Goal: Task Accomplishment & Management: Manage account settings

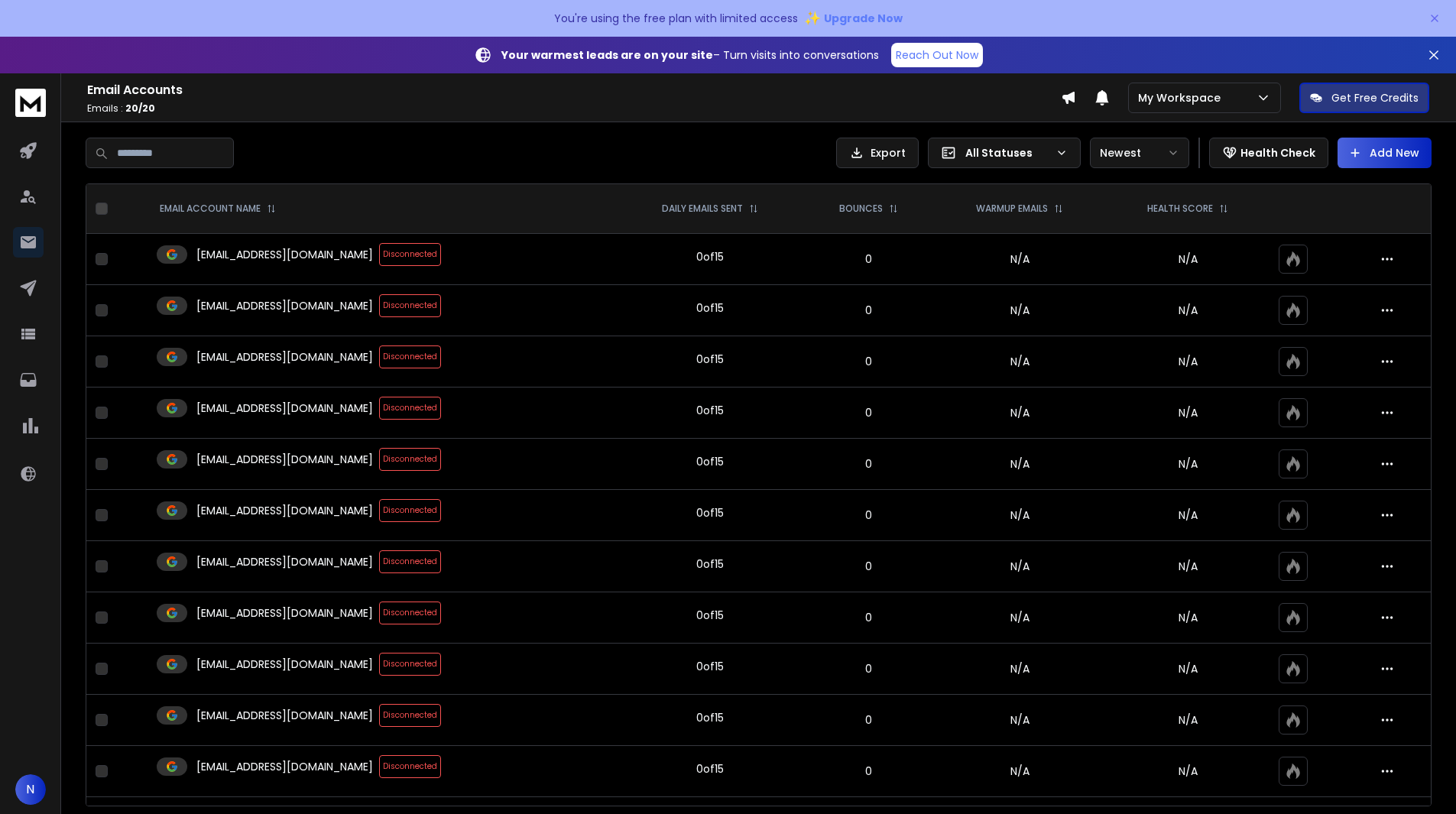
click at [1363, 143] on button "Add New" at bounding box center [1385, 153] width 94 height 30
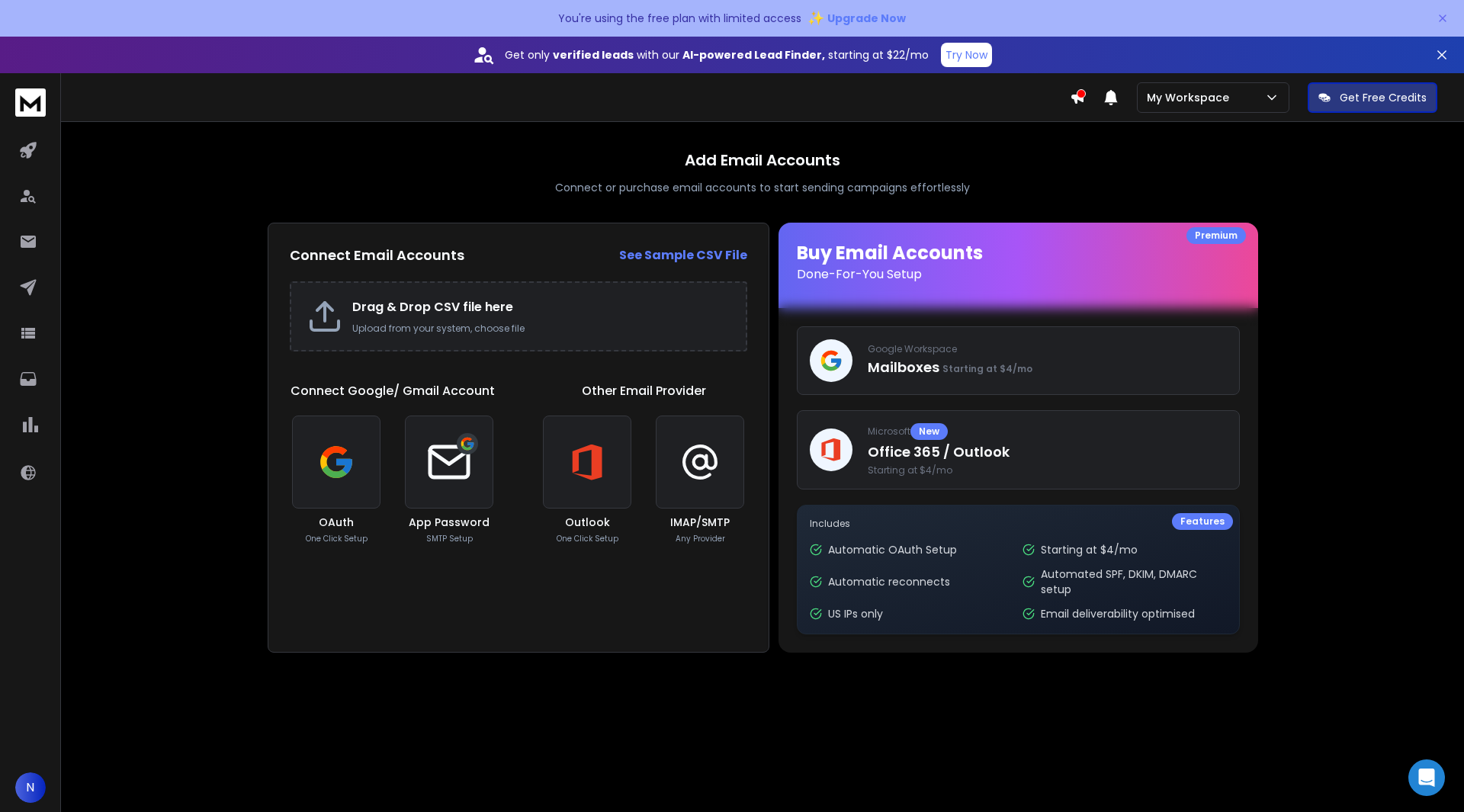
click at [321, 480] on icon at bounding box center [336, 462] width 38 height 46
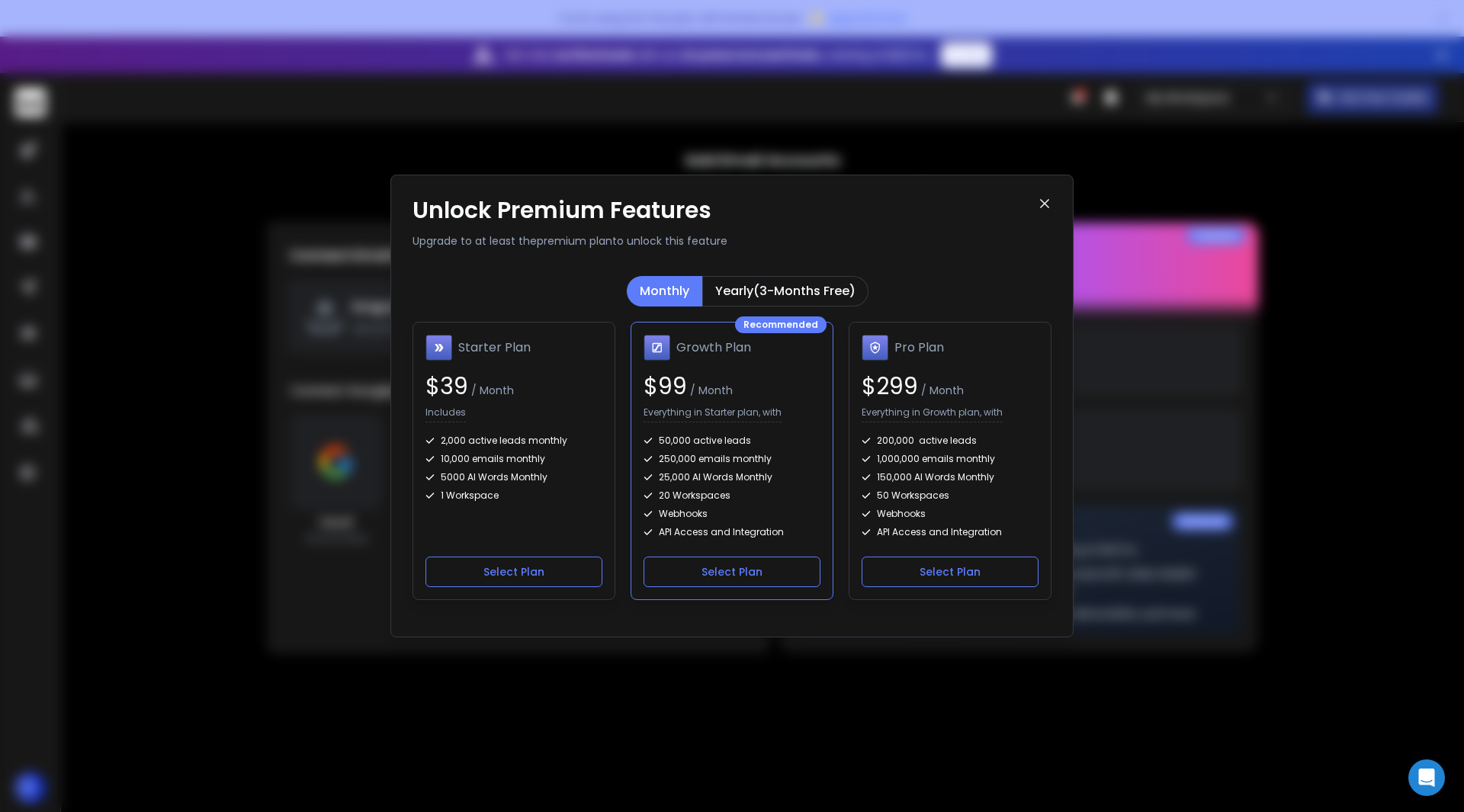
click at [1044, 207] on icon at bounding box center [1044, 203] width 14 height 14
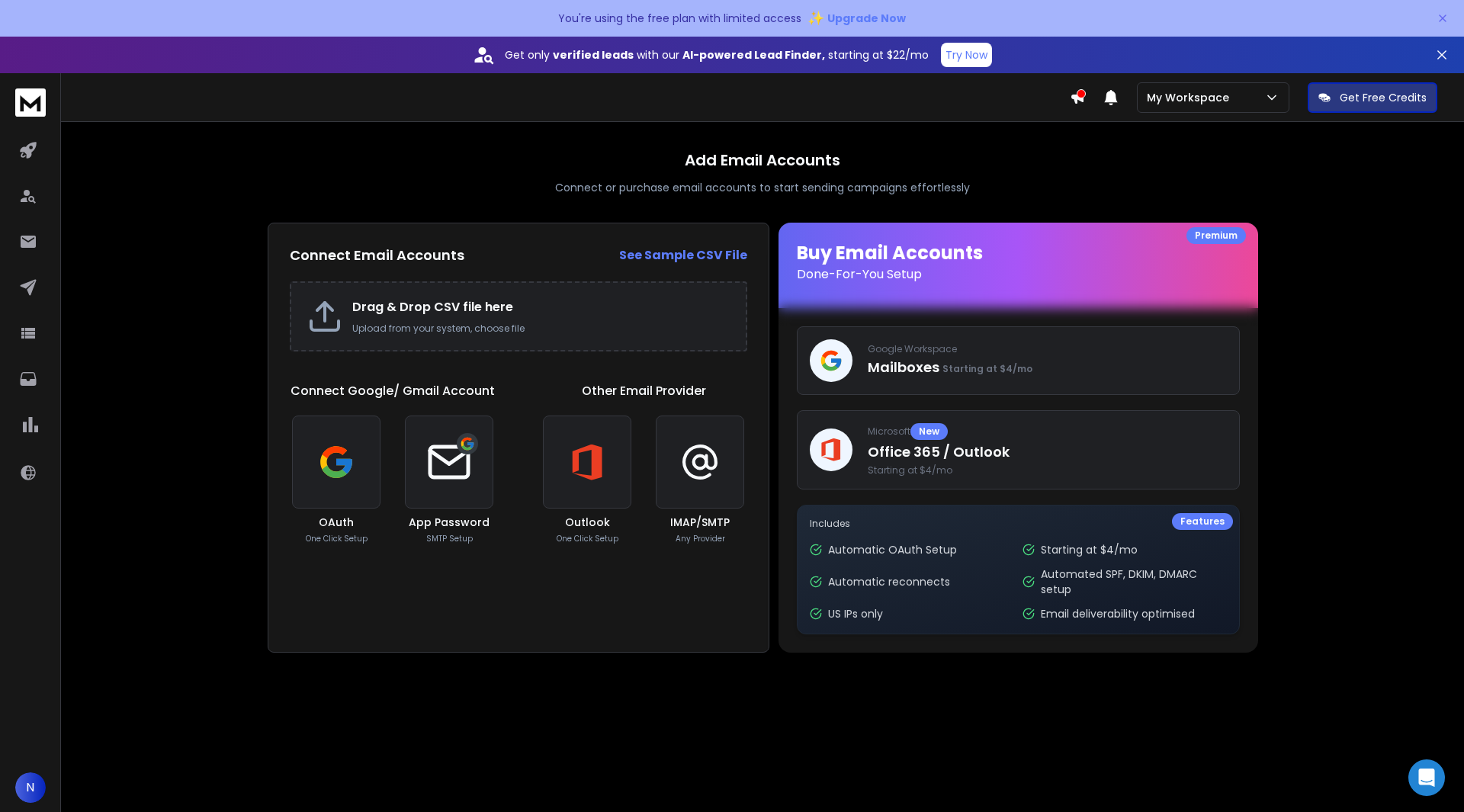
click at [343, 442] on icon at bounding box center [336, 462] width 38 height 46
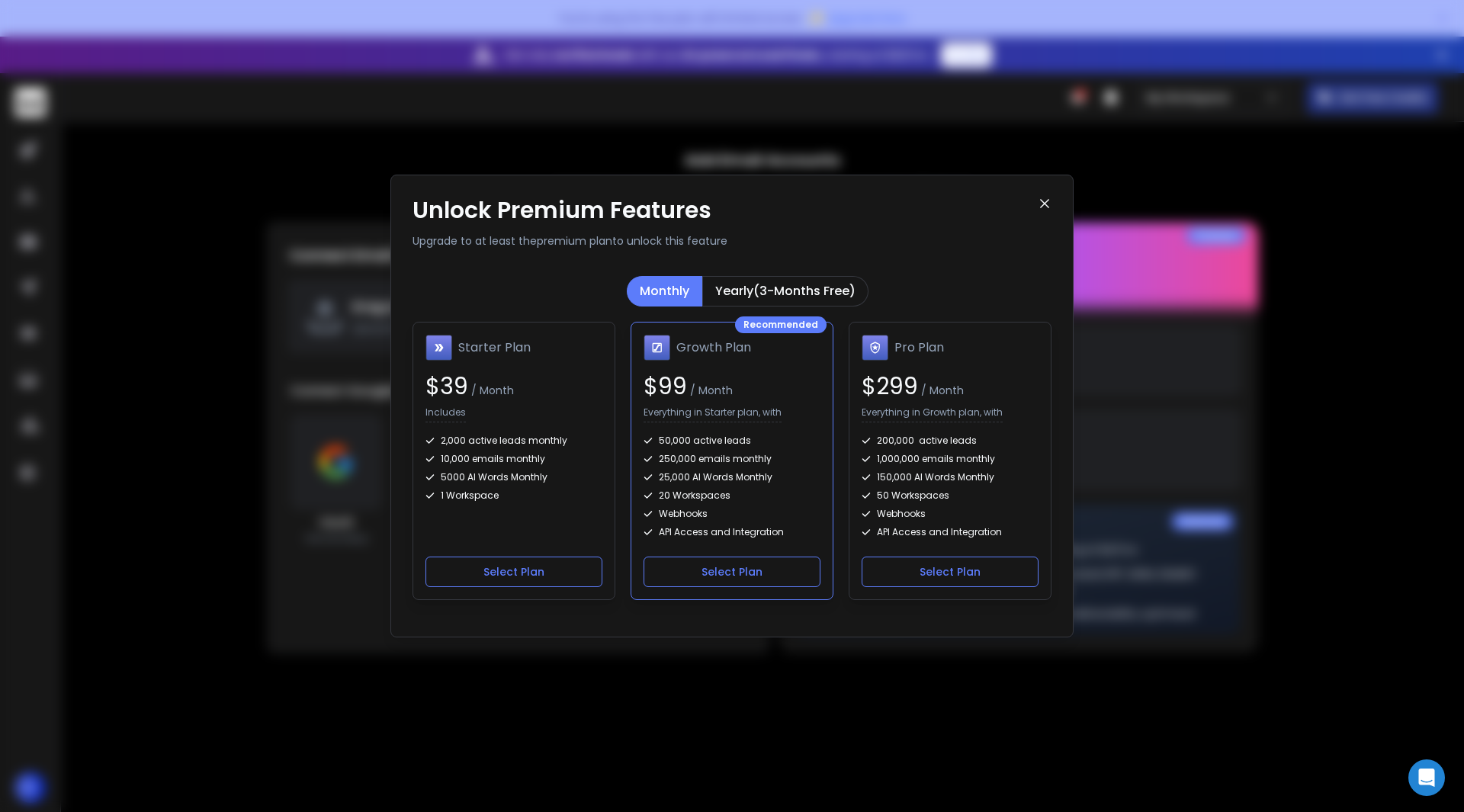
click at [1043, 203] on icon at bounding box center [1044, 203] width 14 height 14
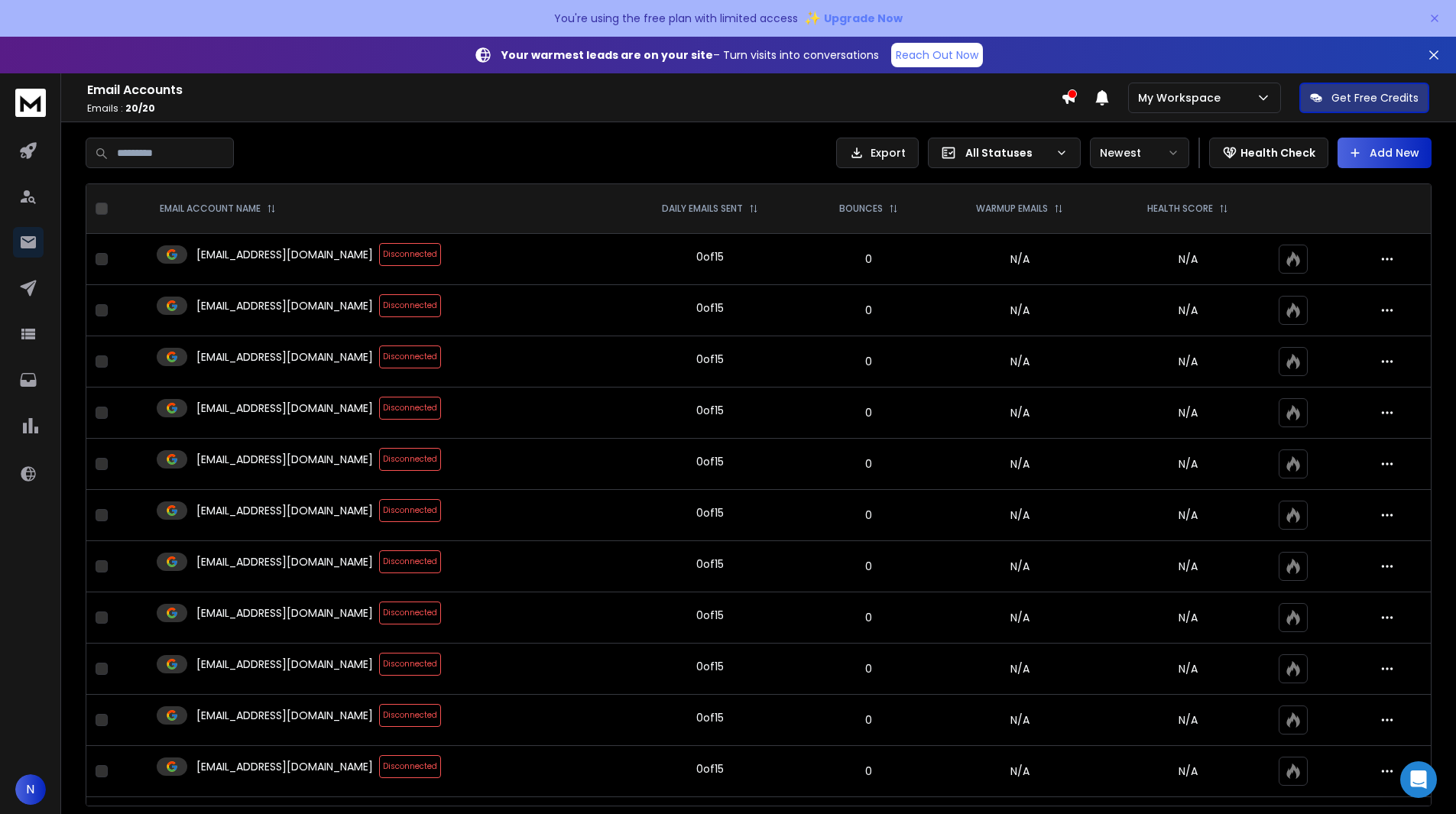
click at [1385, 257] on icon at bounding box center [1387, 259] width 14 height 14
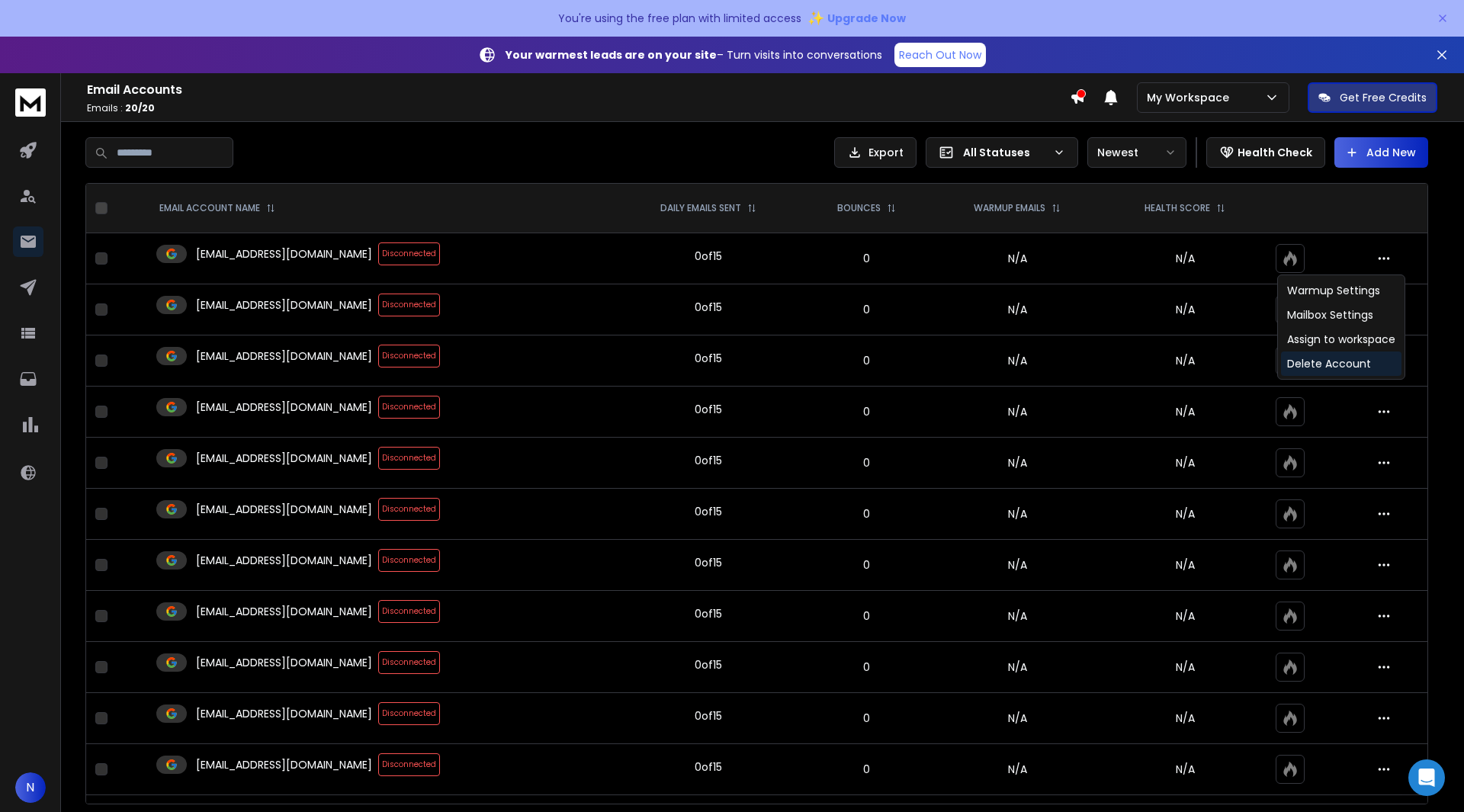
click at [1304, 365] on div "Delete Account" at bounding box center [1341, 364] width 120 height 25
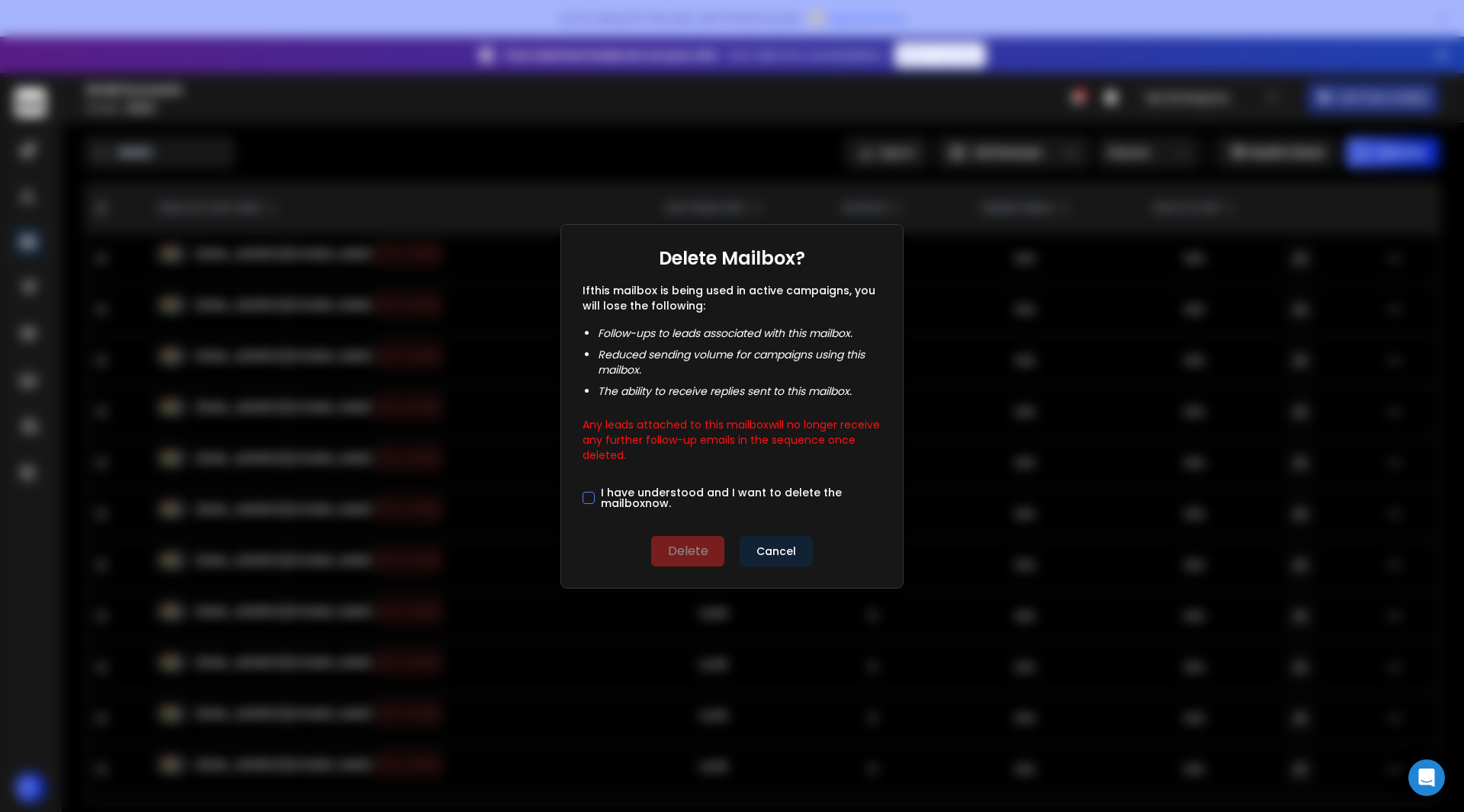
click at [586, 498] on button "I have understood and I want to delete the mailbox now." at bounding box center [588, 498] width 12 height 12
click at [686, 546] on button "Delete" at bounding box center [687, 550] width 73 height 30
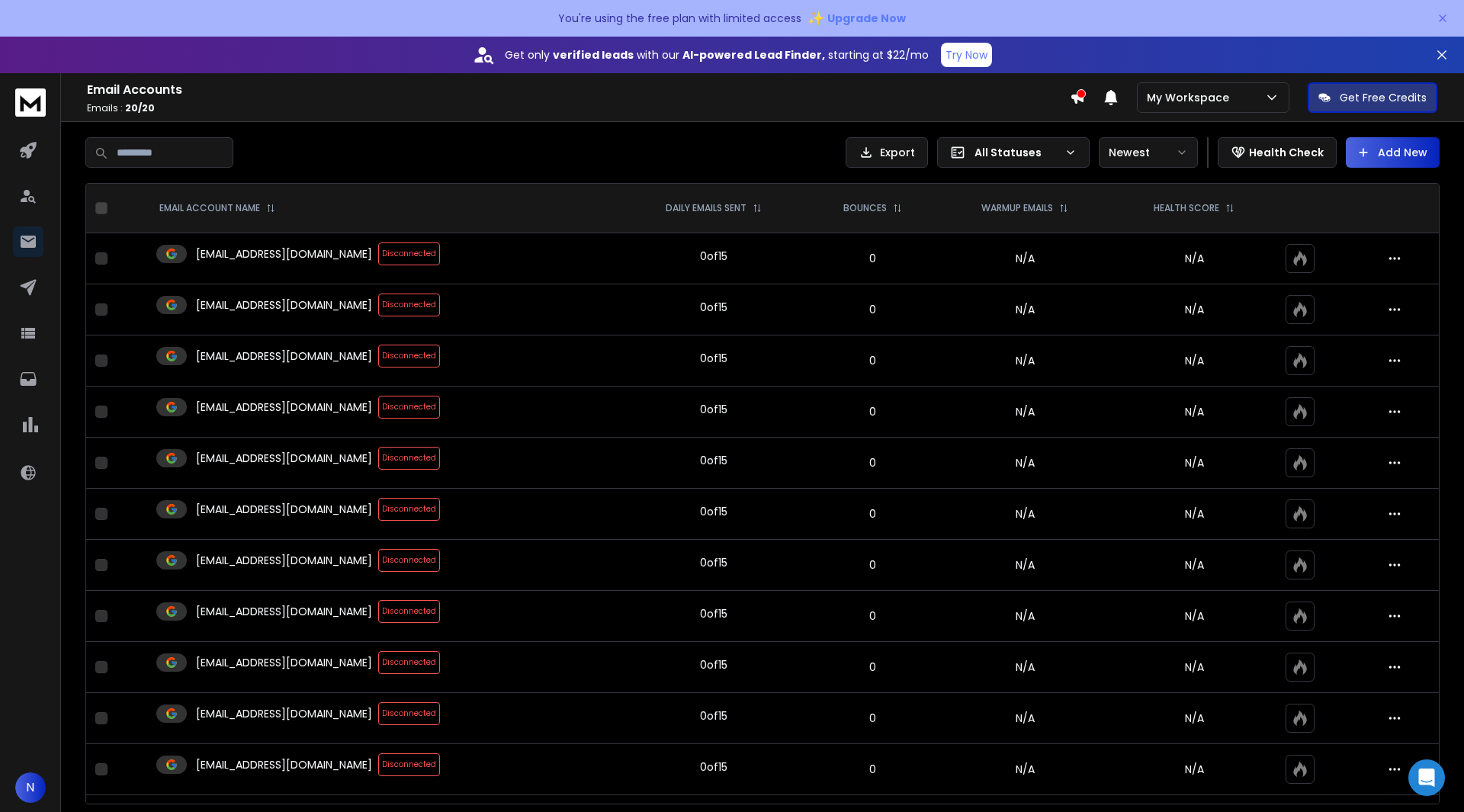
click at [1387, 254] on icon at bounding box center [1394, 258] width 14 height 14
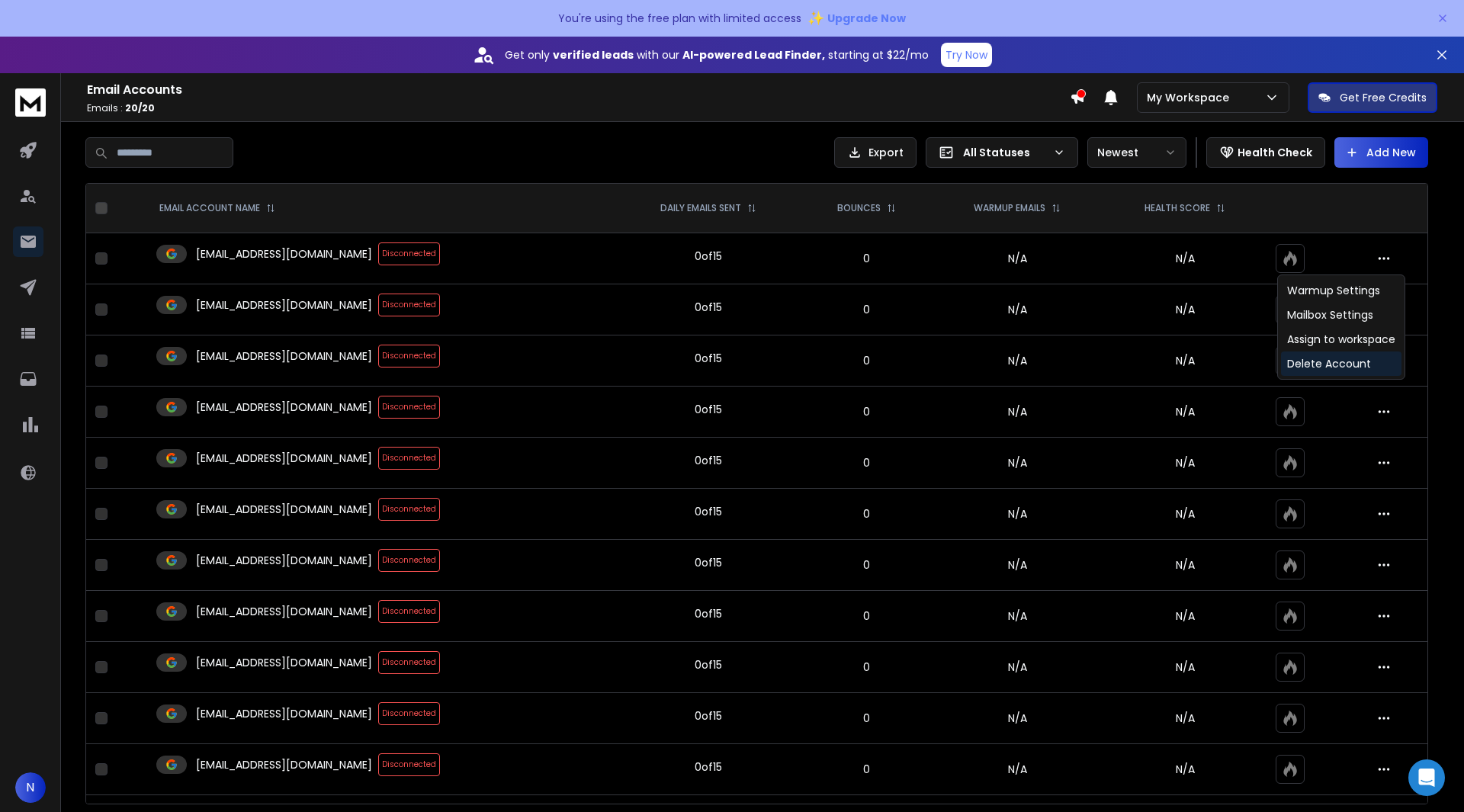
click at [1308, 361] on div "Delete Account" at bounding box center [1341, 364] width 120 height 25
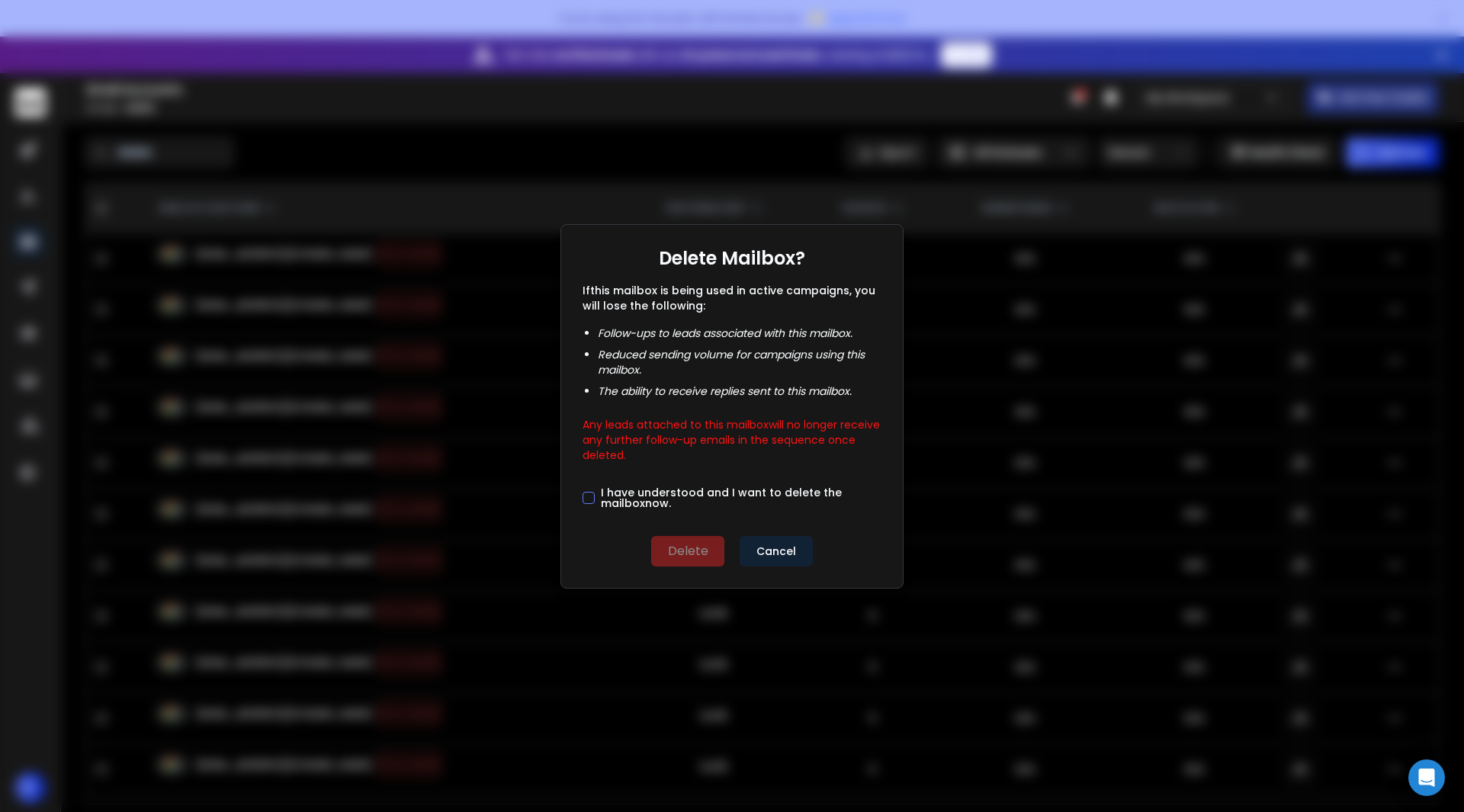
click at [585, 497] on button "I have understood and I want to delete the mailbox now." at bounding box center [588, 498] width 12 height 12
click at [677, 543] on button "Delete" at bounding box center [687, 550] width 73 height 30
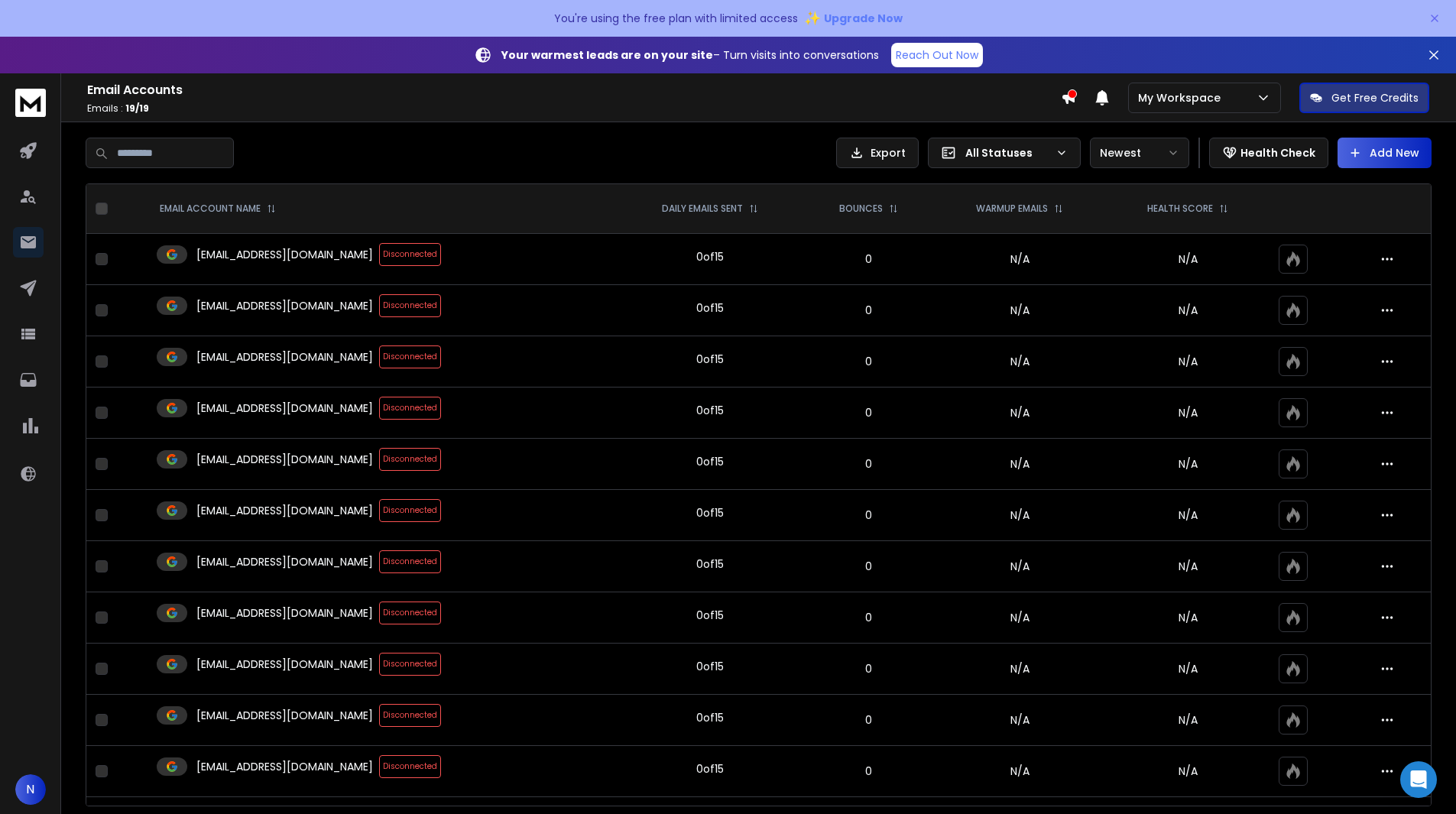
click at [1371, 161] on button "Add New" at bounding box center [1385, 153] width 94 height 30
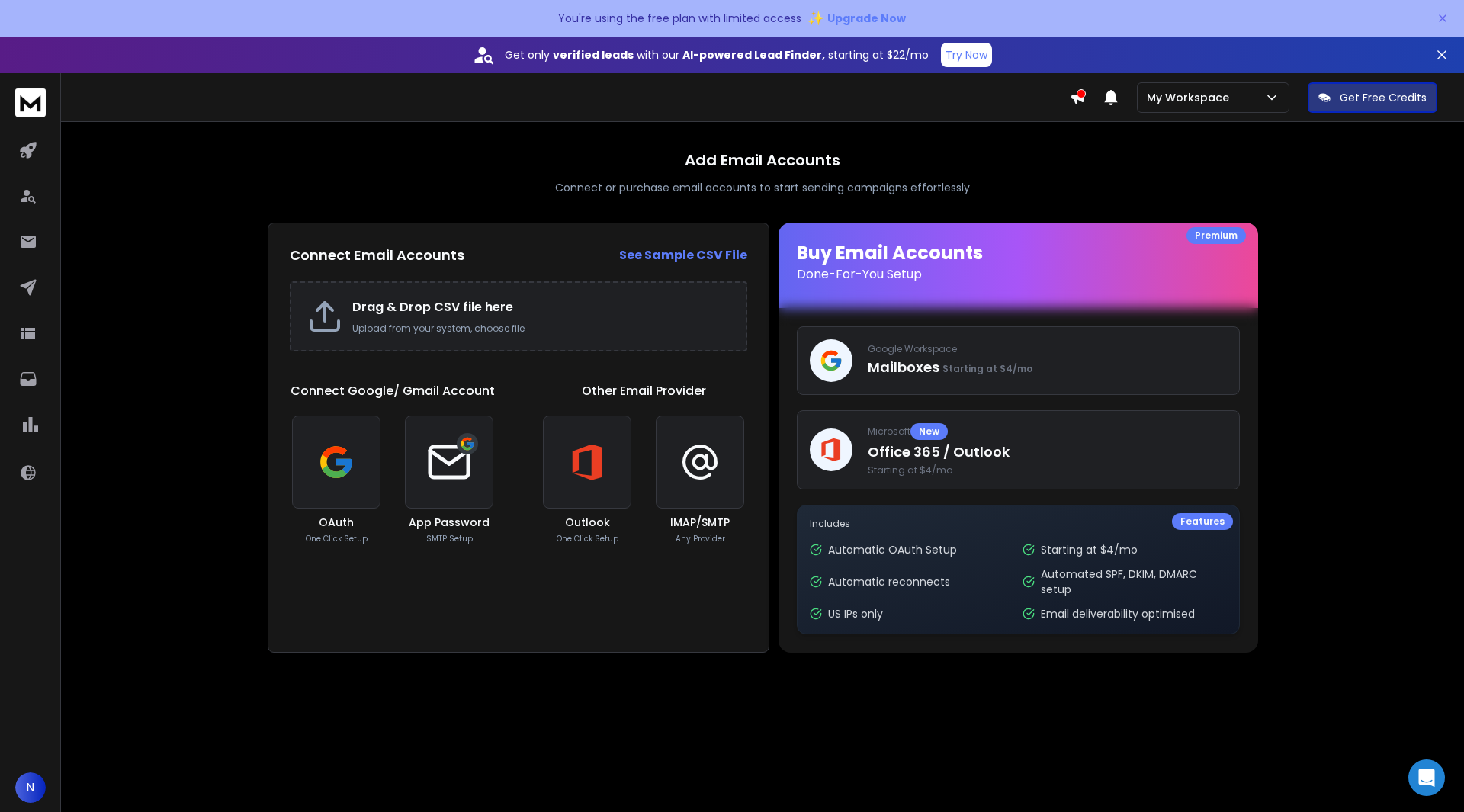
click at [376, 455] on div at bounding box center [335, 462] width 88 height 93
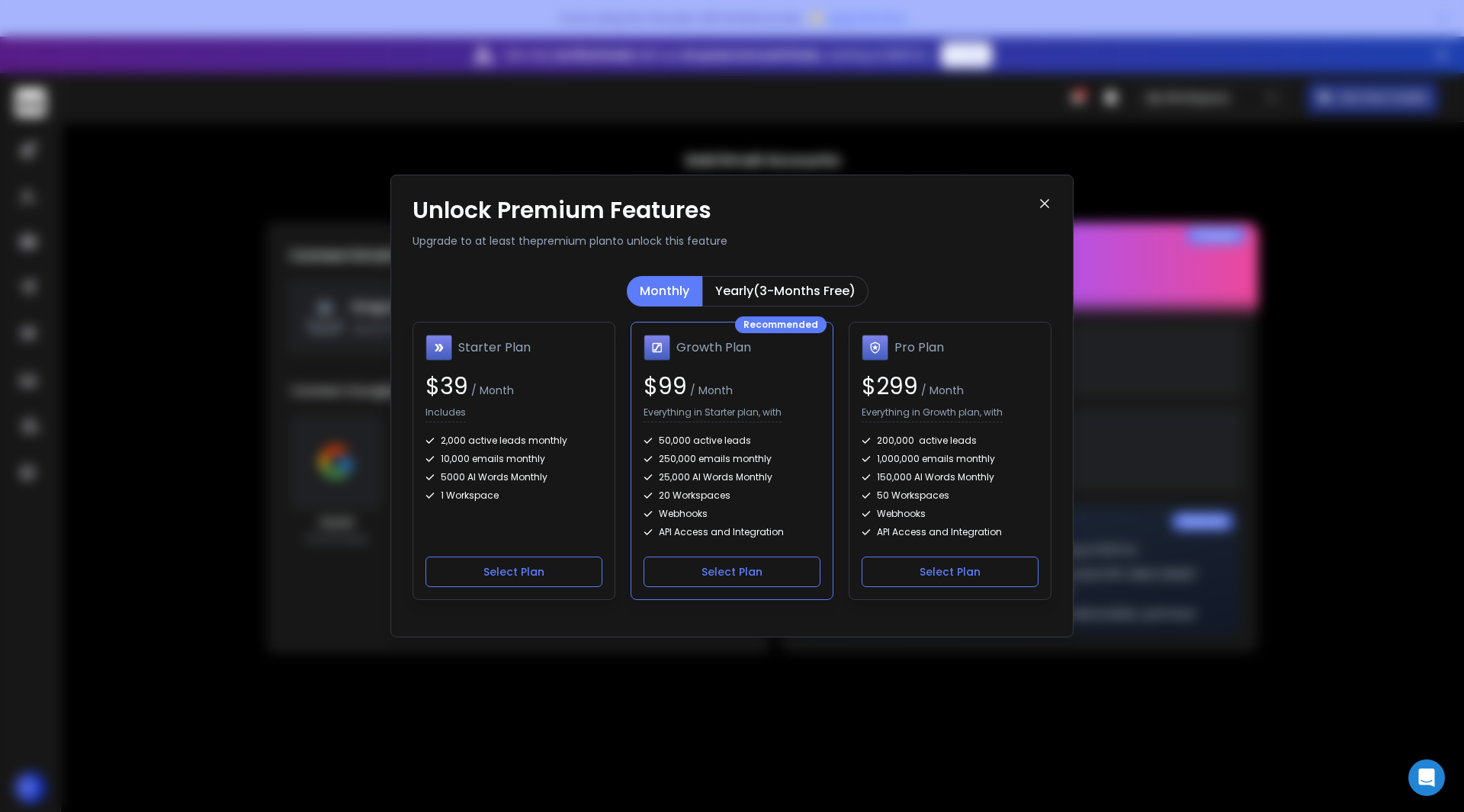
click at [1049, 200] on icon at bounding box center [1044, 203] width 14 height 14
